Goal: Find specific page/section: Find specific page/section

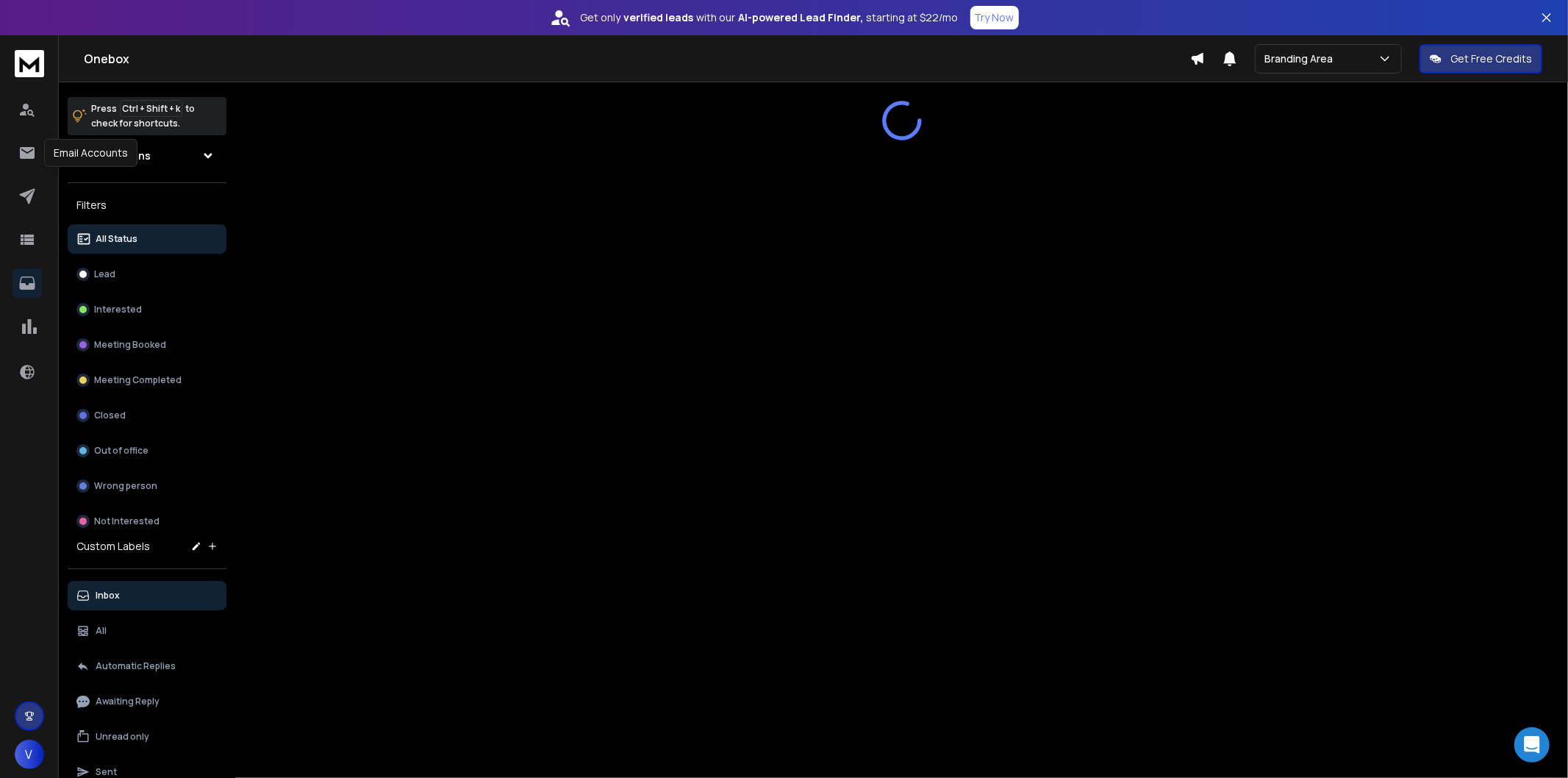
click at [27, 152] on icon at bounding box center [27, 152] width 15 height 12
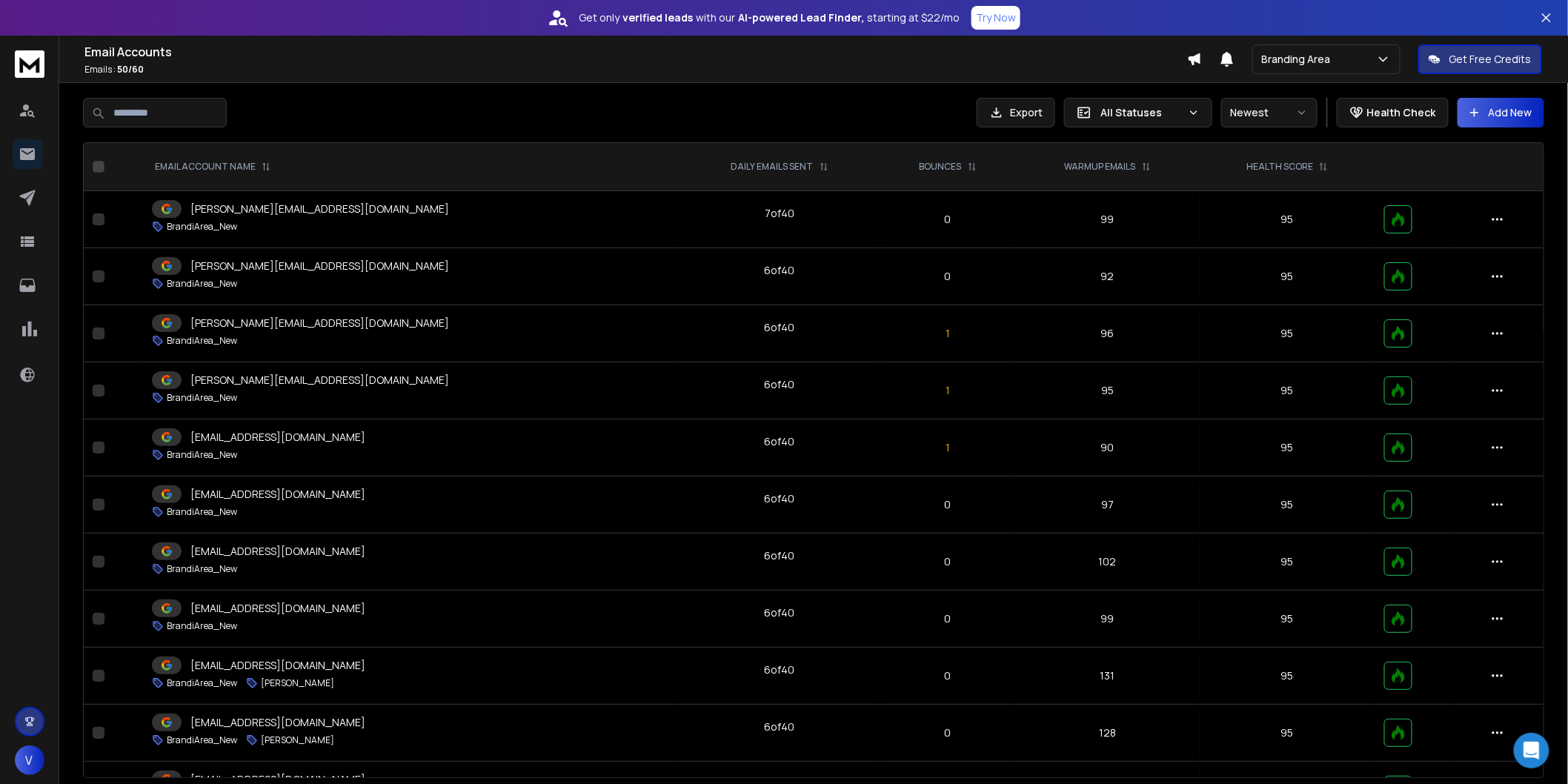
click at [1320, 169] on icon at bounding box center [1324, 166] width 9 height 9
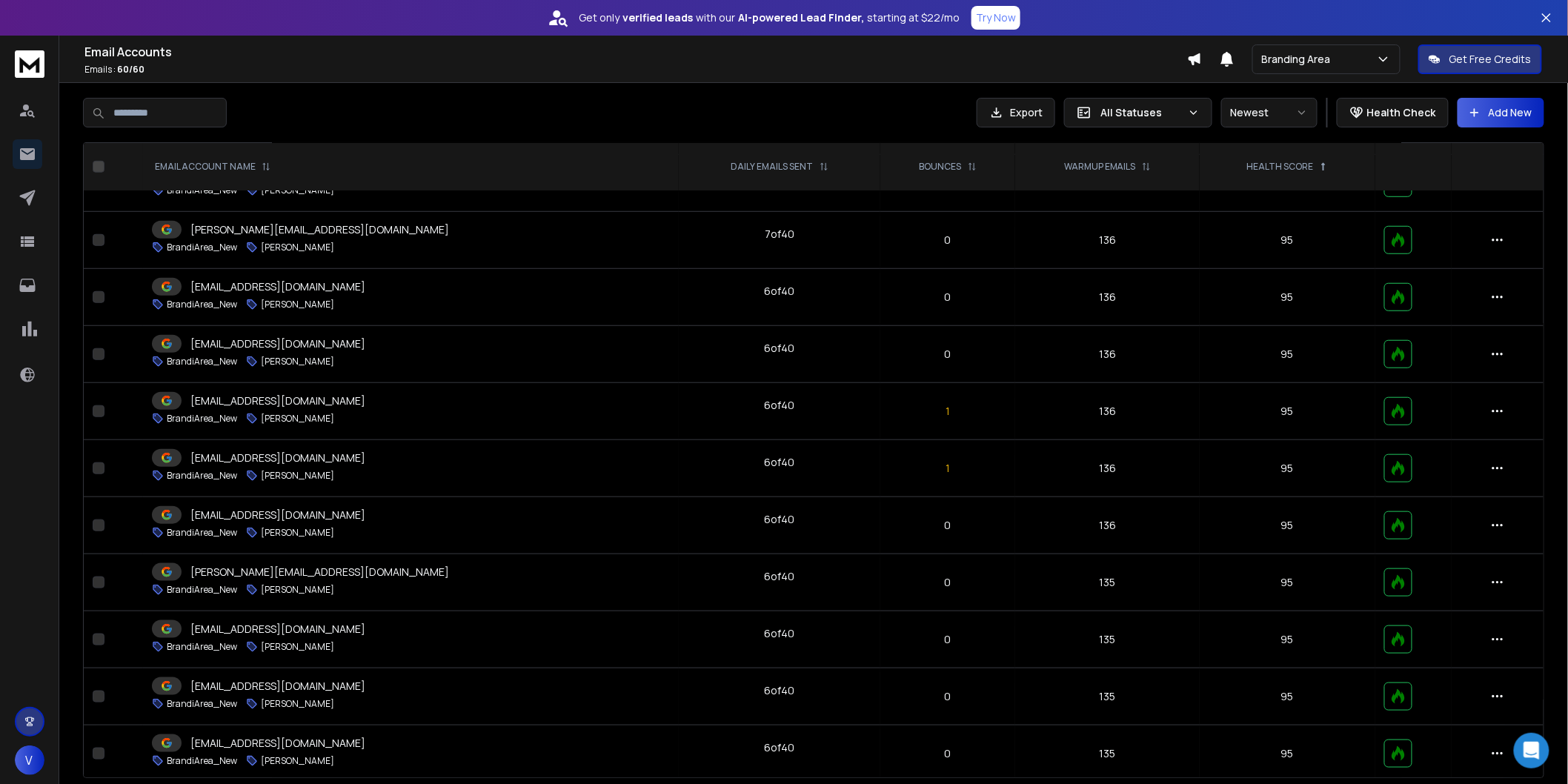
scroll to position [2850, 0]
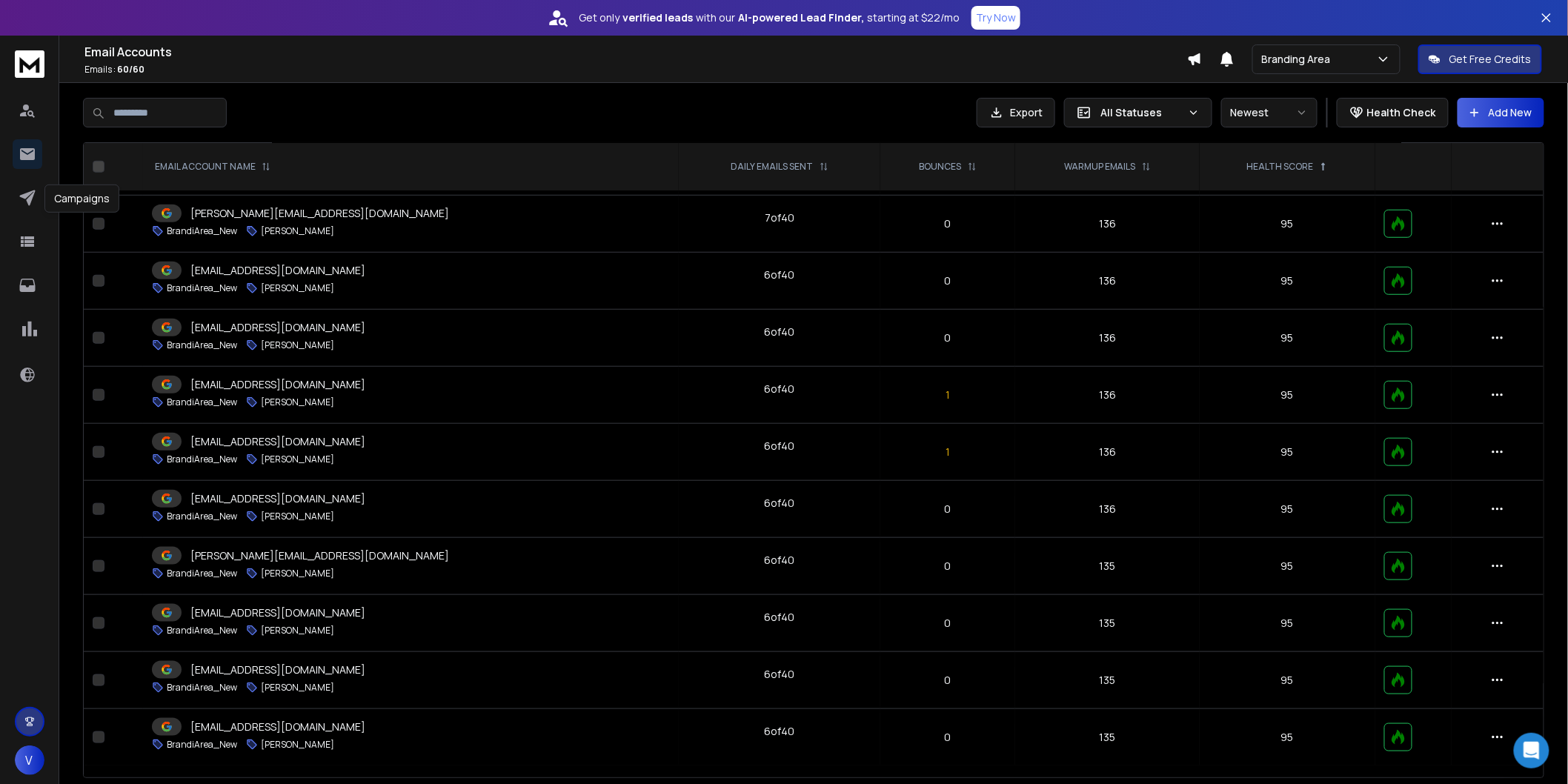
click at [25, 198] on icon at bounding box center [27, 198] width 16 height 16
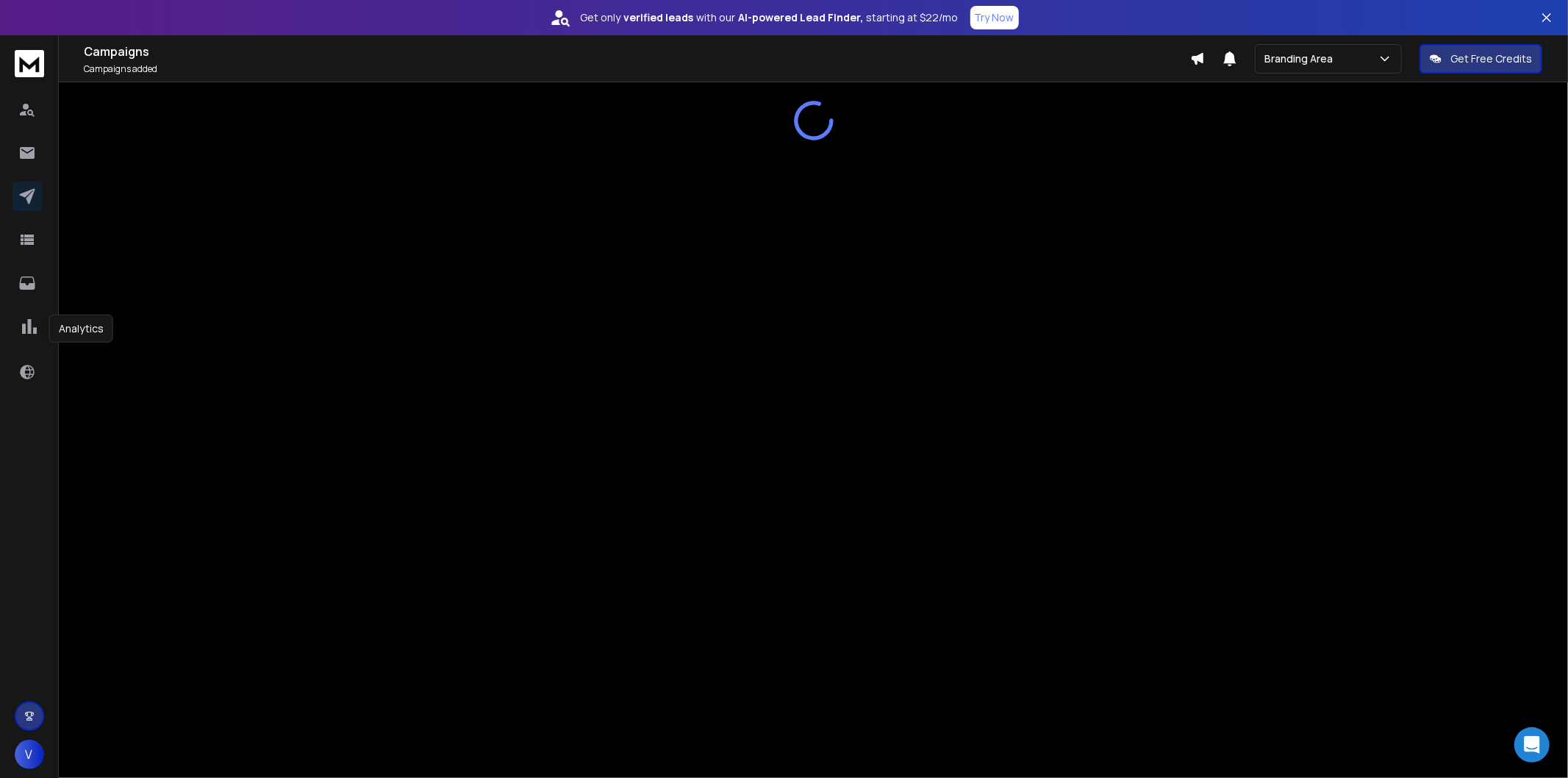
drag, startPoint x: 10, startPoint y: 329, endPoint x: 20, endPoint y: 329, distance: 10.0
click at [19, 329] on div "V" at bounding box center [29, 410] width 59 height 749
click at [25, 326] on icon at bounding box center [29, 327] width 15 height 15
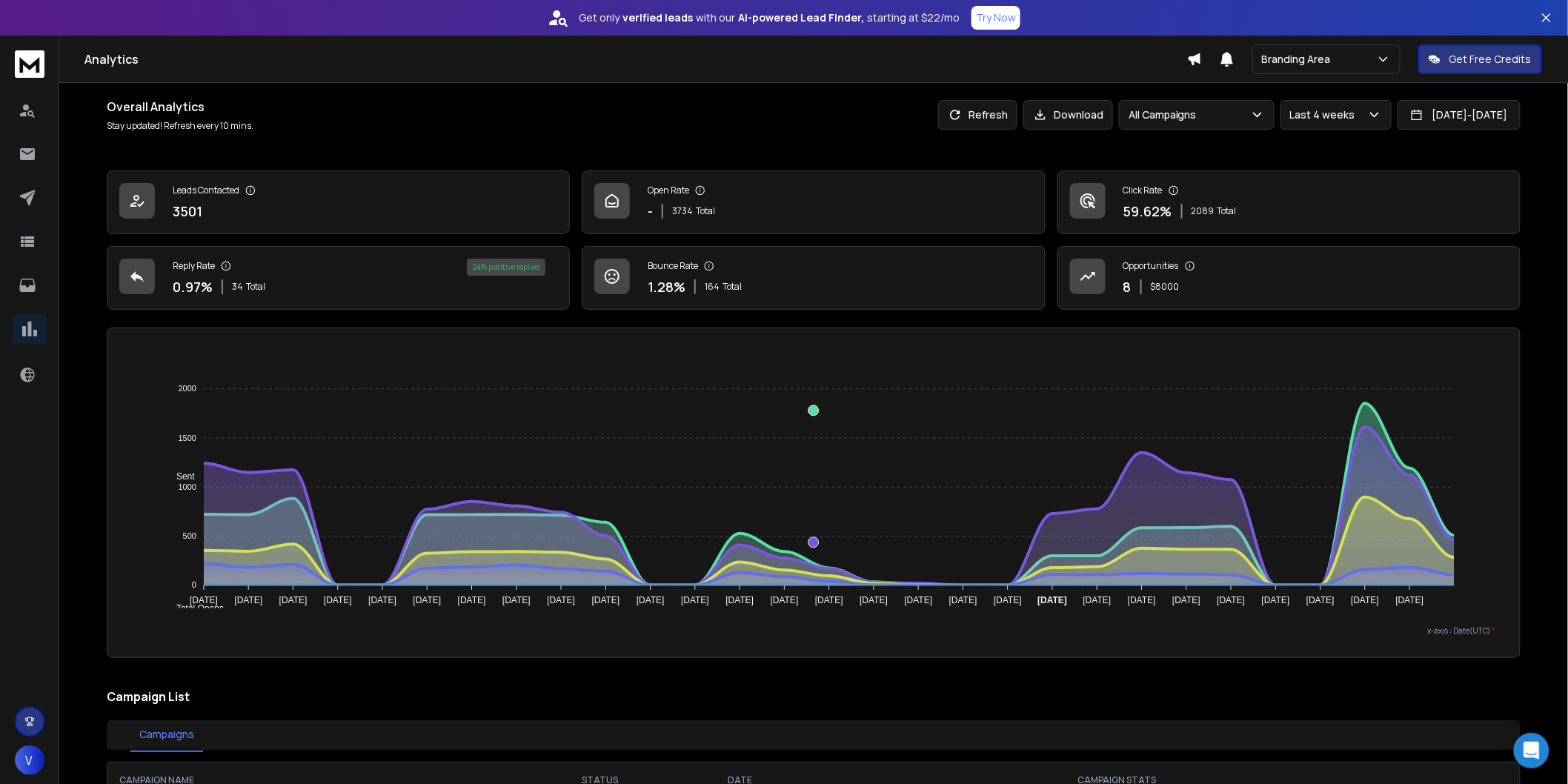
click at [1290, 116] on p "Last 4 weeks" at bounding box center [1326, 115] width 71 height 15
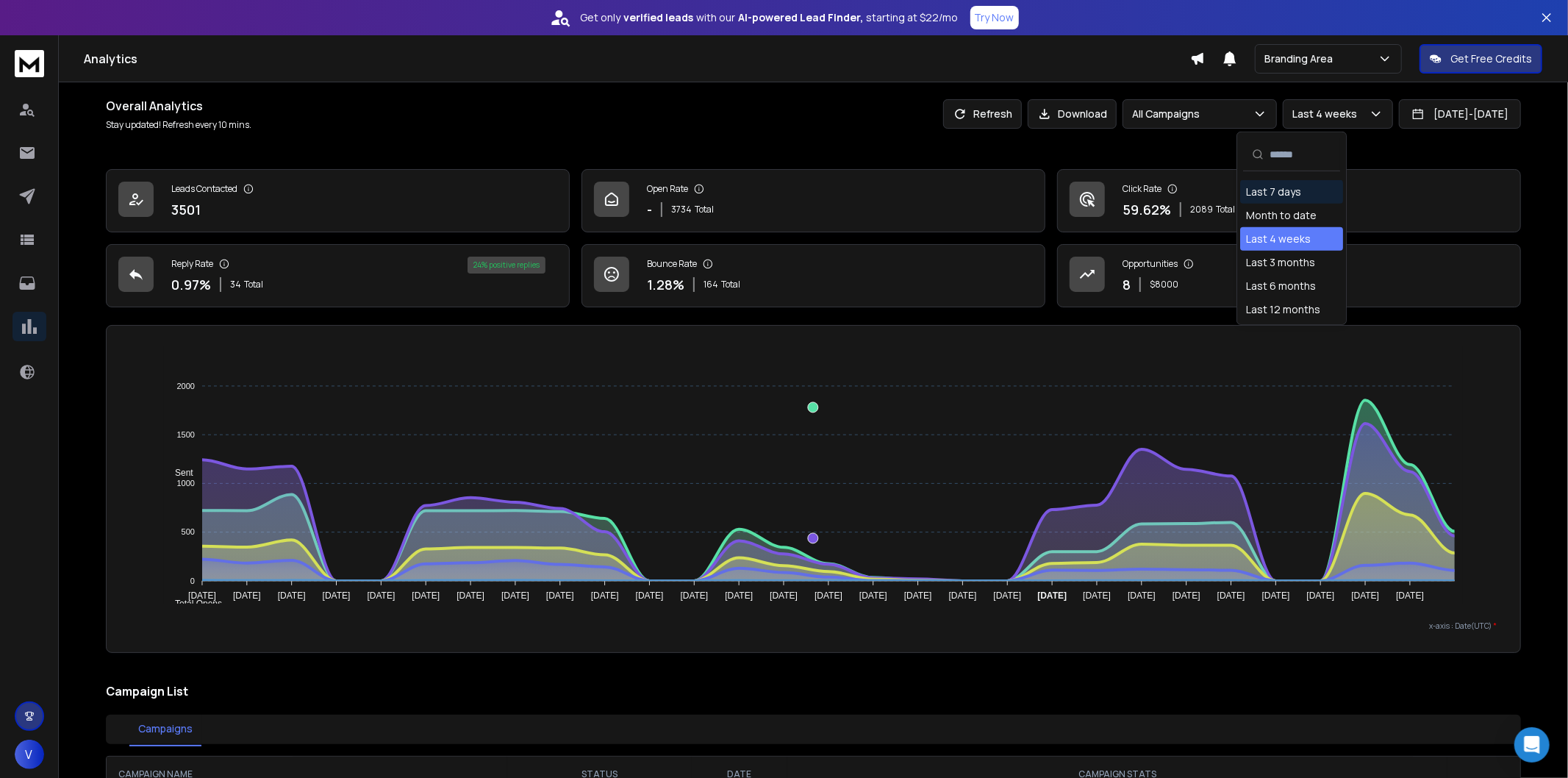
click at [1275, 192] on div "Last 7 days" at bounding box center [1274, 192] width 55 height 15
